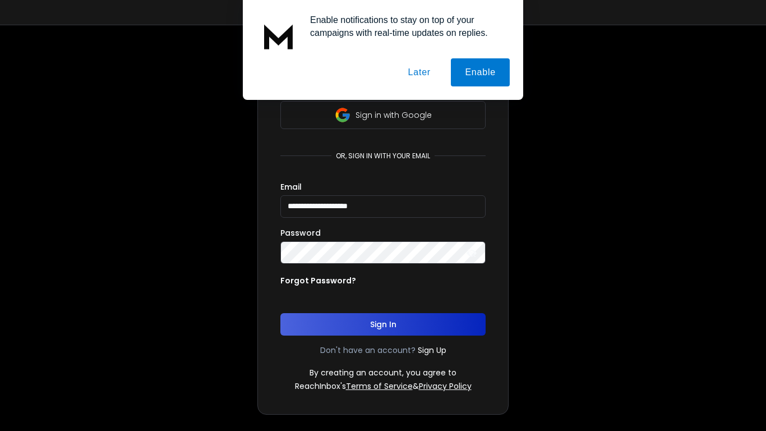
type input "**********"
click at [383, 324] on button "Sign In" at bounding box center [382, 324] width 205 height 22
